Goal: Communication & Community: Answer question/provide support

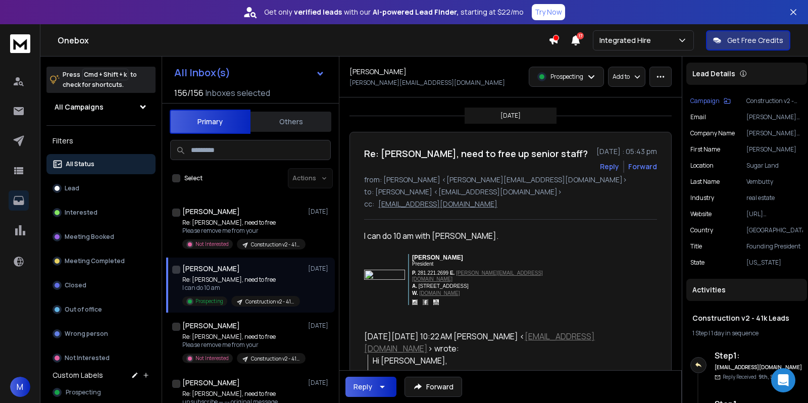
scroll to position [61, 0]
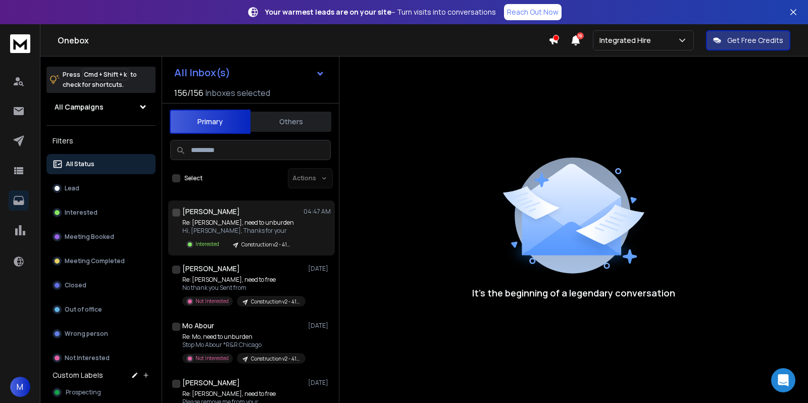
click at [243, 216] on div "[PERSON_NAME] 04:47 AM" at bounding box center [256, 212] width 149 height 10
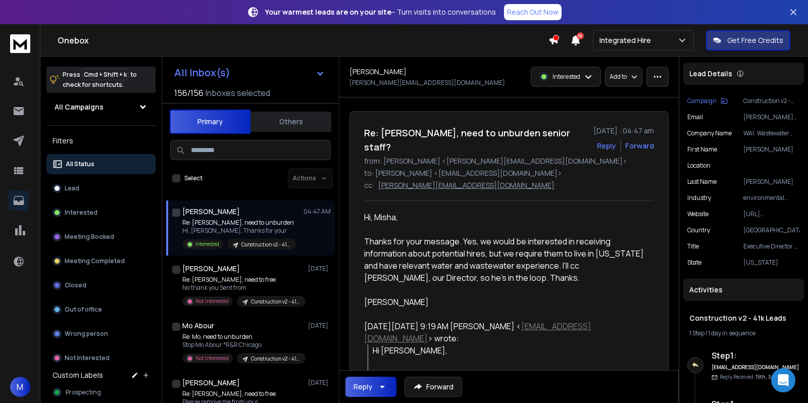
scroll to position [24, 0]
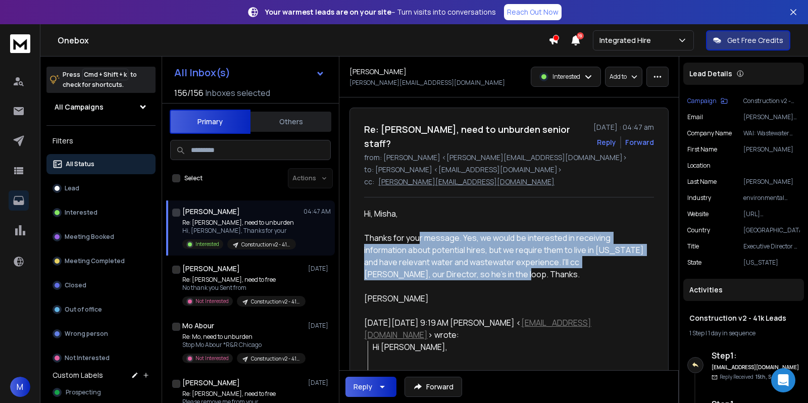
drag, startPoint x: 418, startPoint y: 237, endPoint x: 498, endPoint y: 274, distance: 87.9
click at [498, 274] on div "Thanks for your message. Yes, we would be interested in receiving information a…" at bounding box center [505, 256] width 282 height 49
drag, startPoint x: 498, startPoint y: 274, endPoint x: 418, endPoint y: 244, distance: 85.2
click at [416, 243] on div "Thanks for your message. Yes, we would be interested in receiving information a…" at bounding box center [505, 256] width 282 height 49
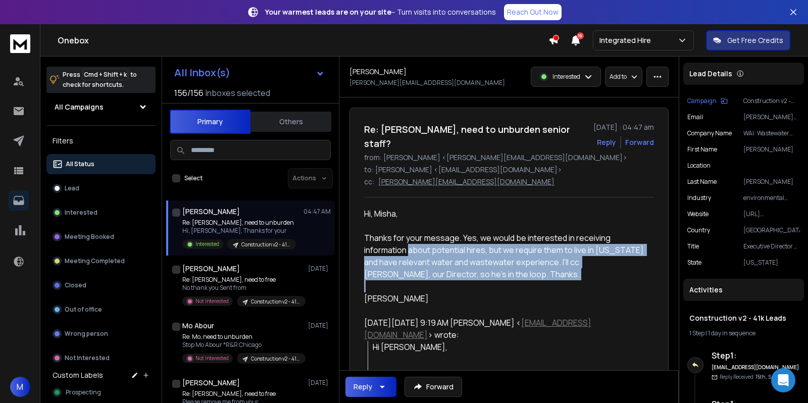
click at [418, 244] on div "Thanks for your message. Yes, we would be interested in receiving information a…" at bounding box center [505, 256] width 282 height 49
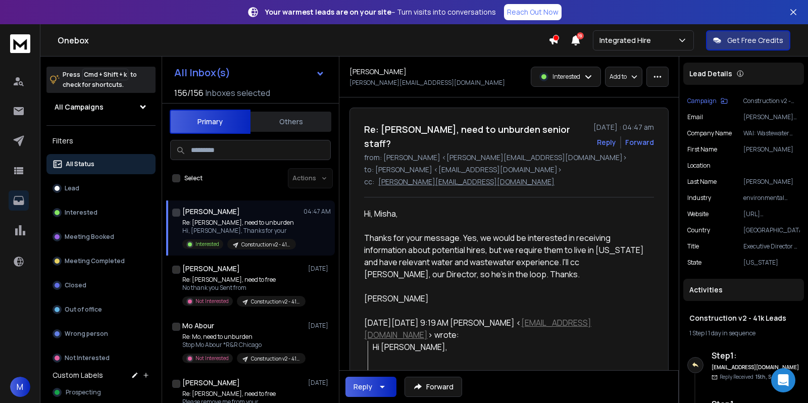
drag, startPoint x: 362, startPoint y: 213, endPoint x: 481, endPoint y: 303, distance: 148.9
drag, startPoint x: 481, startPoint y: 303, endPoint x: 403, endPoint y: 234, distance: 104.2
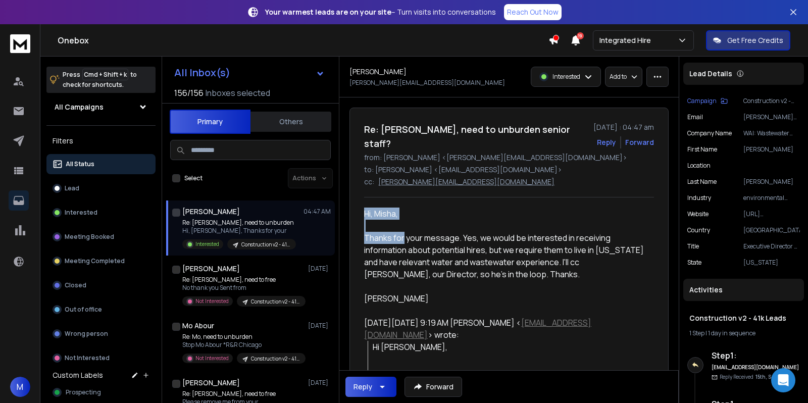
click at [406, 237] on div "Thanks for your message. Yes, we would be interested in receiving information a…" at bounding box center [505, 256] width 282 height 49
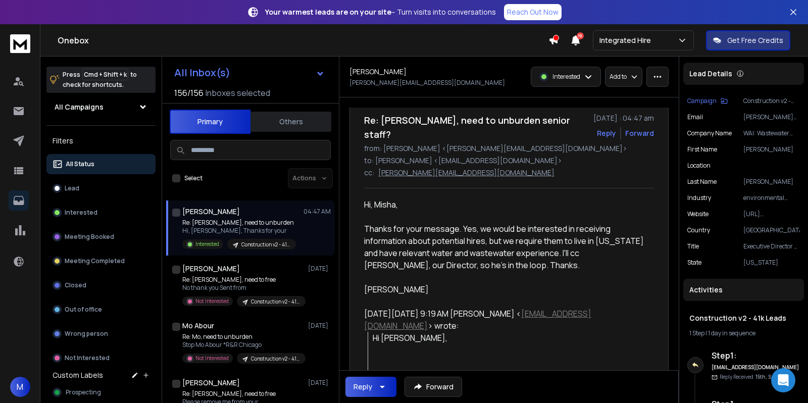
scroll to position [0, 0]
